Goal: Task Accomplishment & Management: Manage account settings

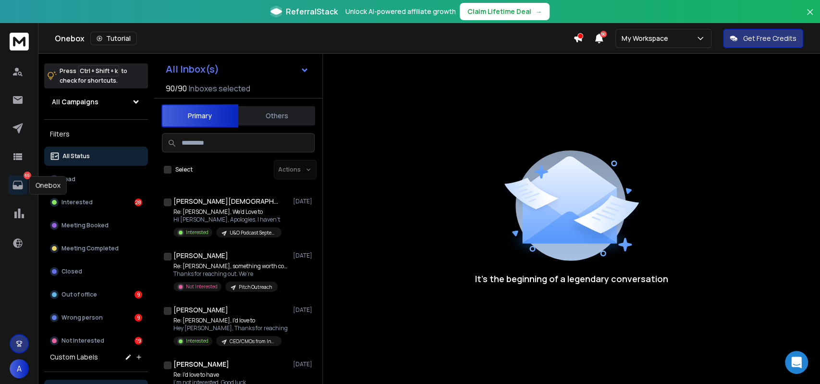
click at [282, 215] on p "Re: [PERSON_NAME], We'd Love to" at bounding box center [227, 212] width 108 height 8
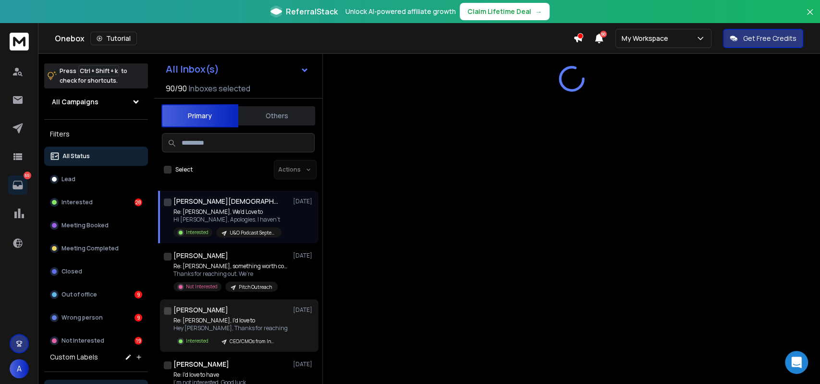
click at [249, 332] on p "Hey [PERSON_NAME], Thanks for reaching" at bounding box center [230, 328] width 114 height 8
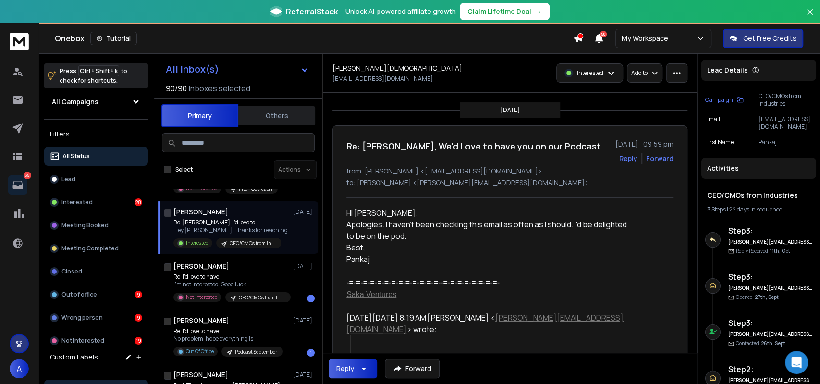
scroll to position [106, 0]
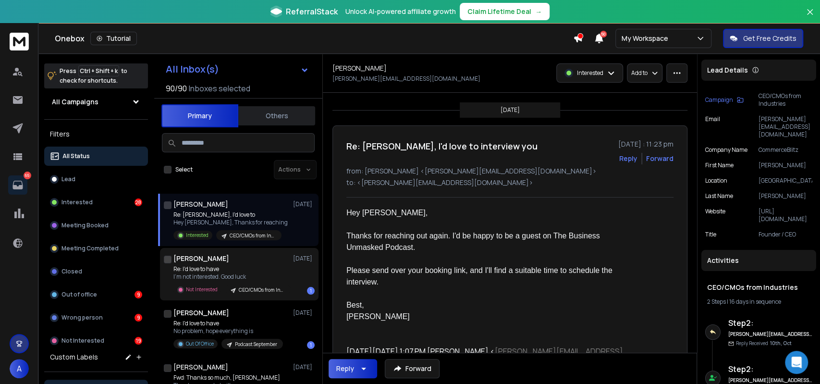
click at [271, 267] on p "Re: I'd love to have" at bounding box center [230, 269] width 115 height 8
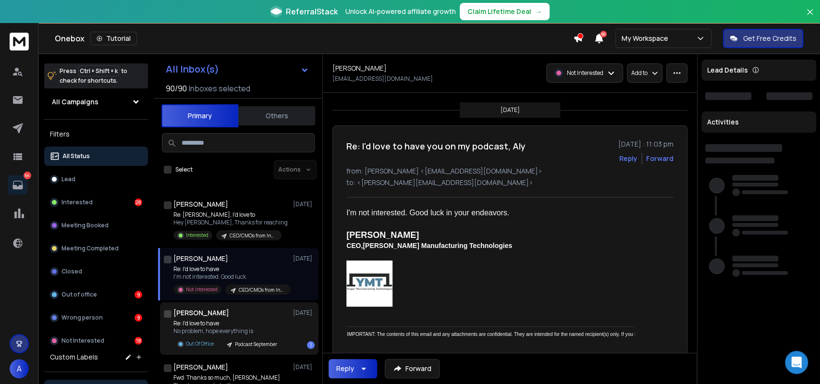
click at [289, 329] on div "Re: I'd love to have No problem, hope everything is Out Of Office Podcast [DATE]" at bounding box center [243, 334] width 141 height 29
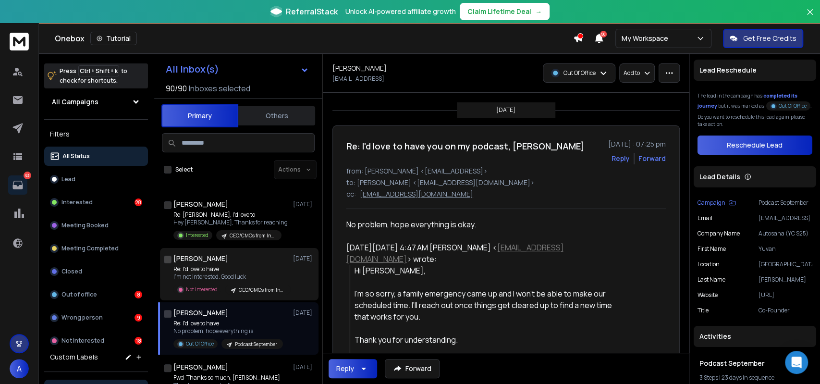
click at [206, 267] on p "Re: I'd love to have" at bounding box center [230, 269] width 115 height 8
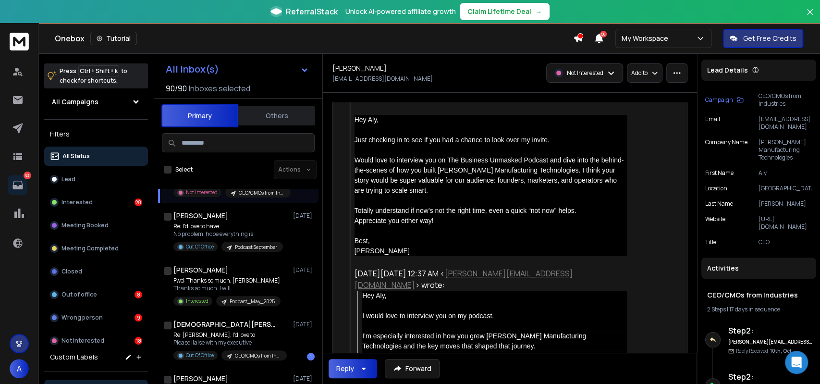
scroll to position [211, 0]
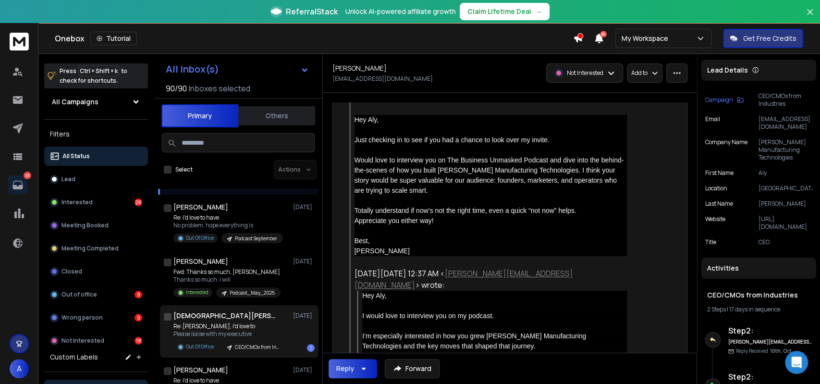
click at [251, 318] on div "[DEMOGRAPHIC_DATA][PERSON_NAME] [DATE]" at bounding box center [243, 316] width 141 height 10
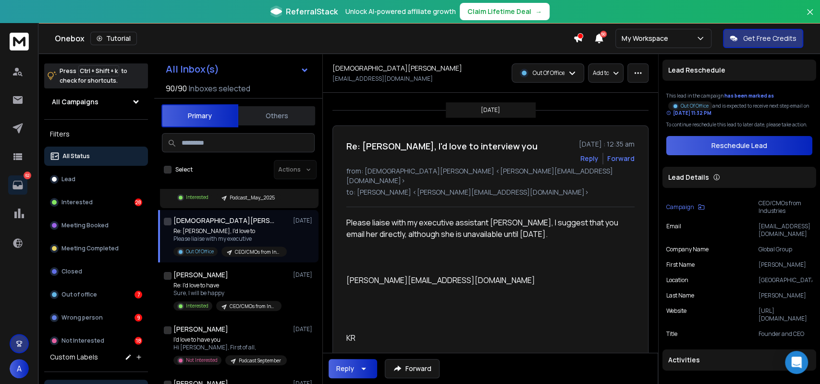
scroll to position [317, 0]
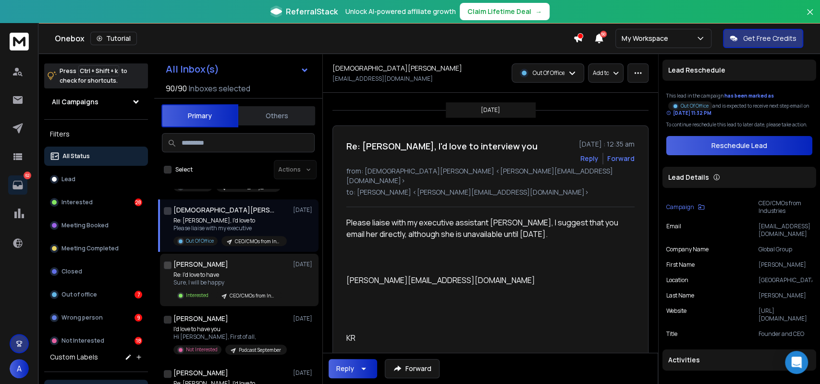
click at [240, 272] on p "Re: I'd love to have" at bounding box center [227, 275] width 108 height 8
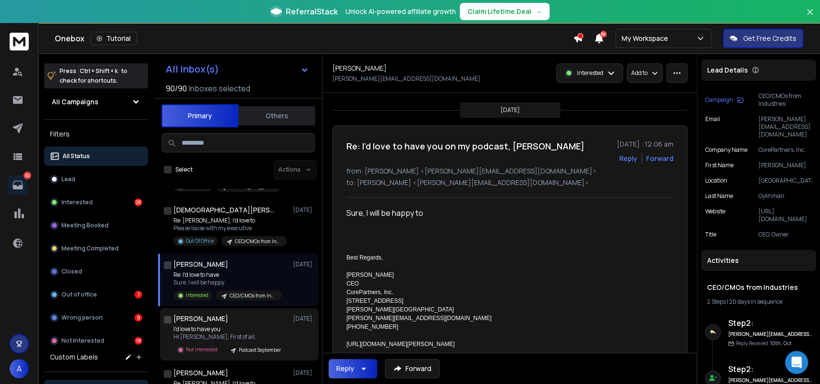
click at [253, 322] on div "[PERSON_NAME] [DATE]" at bounding box center [243, 319] width 141 height 10
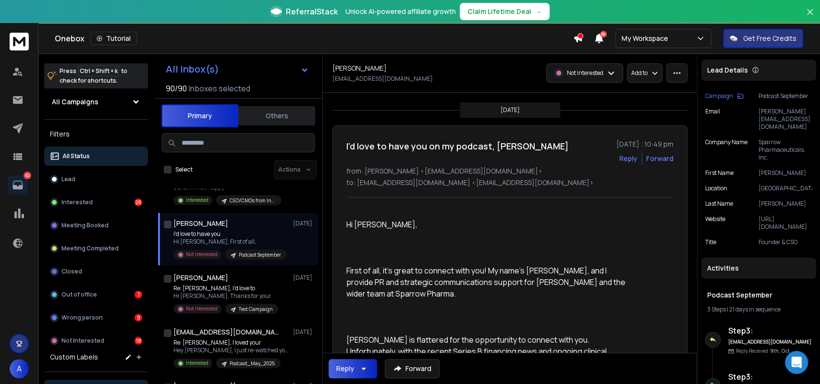
scroll to position [423, 0]
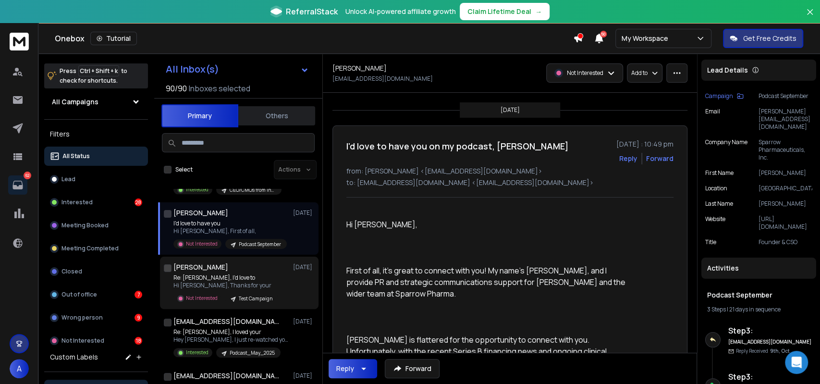
click at [263, 272] on div "[PERSON_NAME] [DATE] Re: [PERSON_NAME], I'd love to Hi [PERSON_NAME], Thanks fo…" at bounding box center [243, 282] width 141 height 41
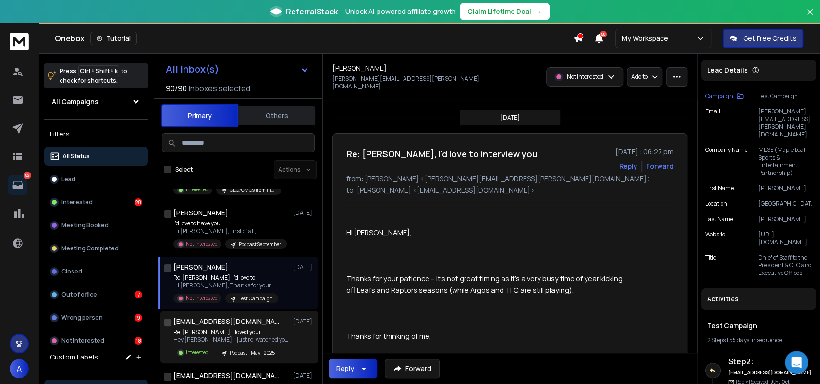
click at [266, 326] on div "[EMAIL_ADDRESS][DOMAIN_NAME] [DATE] Re: [PERSON_NAME], I loved your Hey [PERSON…" at bounding box center [243, 337] width 141 height 41
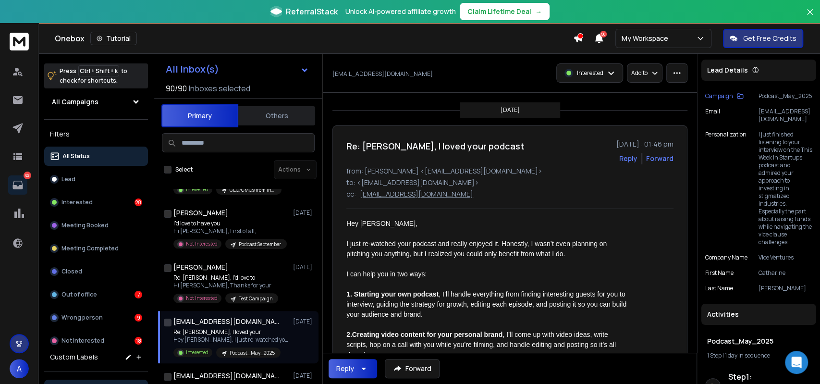
click at [550, 230] on div at bounding box center [486, 234] width 281 height 10
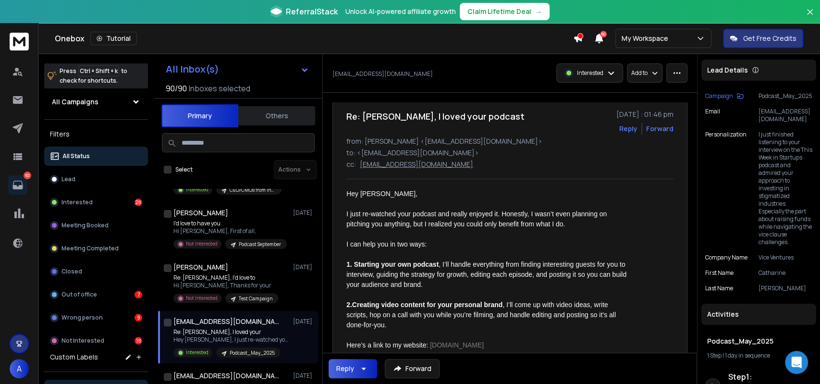
scroll to position [0, 0]
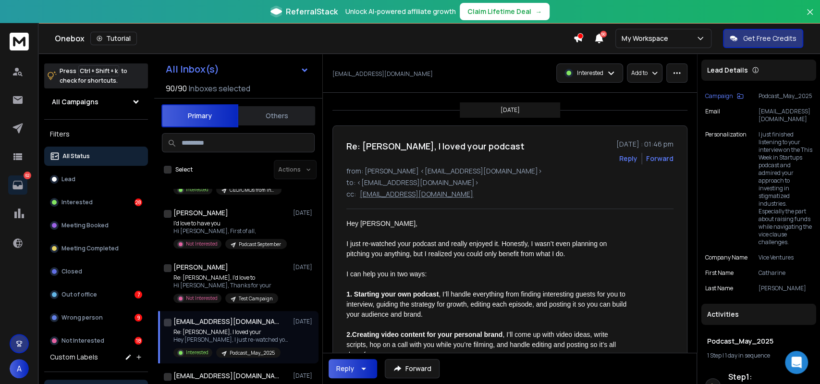
click at [515, 108] on p "[DATE]" at bounding box center [510, 110] width 19 height 8
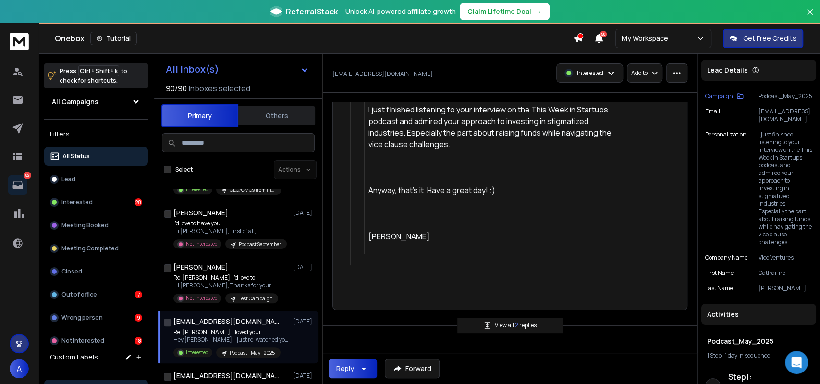
scroll to position [496, 0]
click at [518, 328] on div "View all 2 replies" at bounding box center [511, 323] width 106 height 15
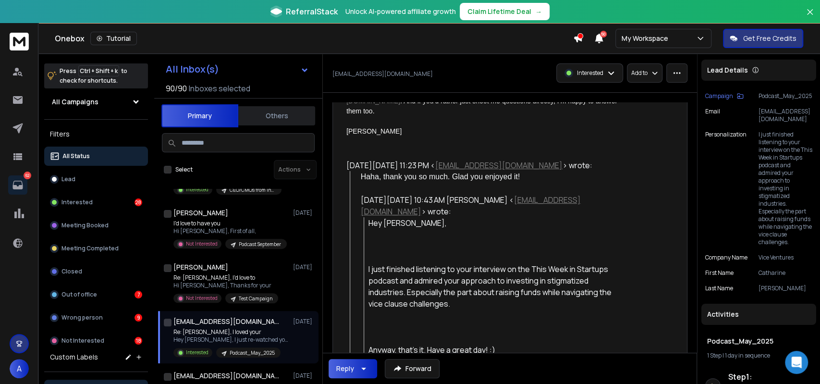
scroll to position [211, 0]
